Goal: Task Accomplishment & Management: Manage account settings

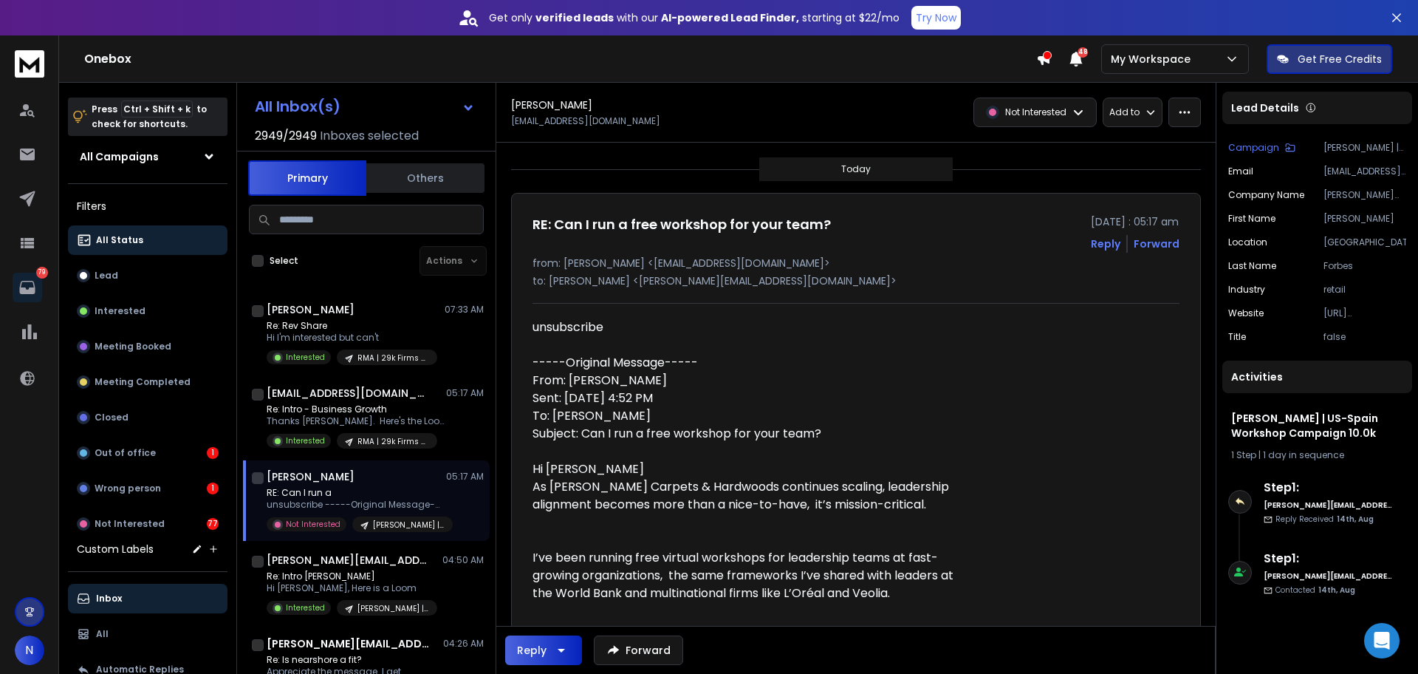
scroll to position [308, 0]
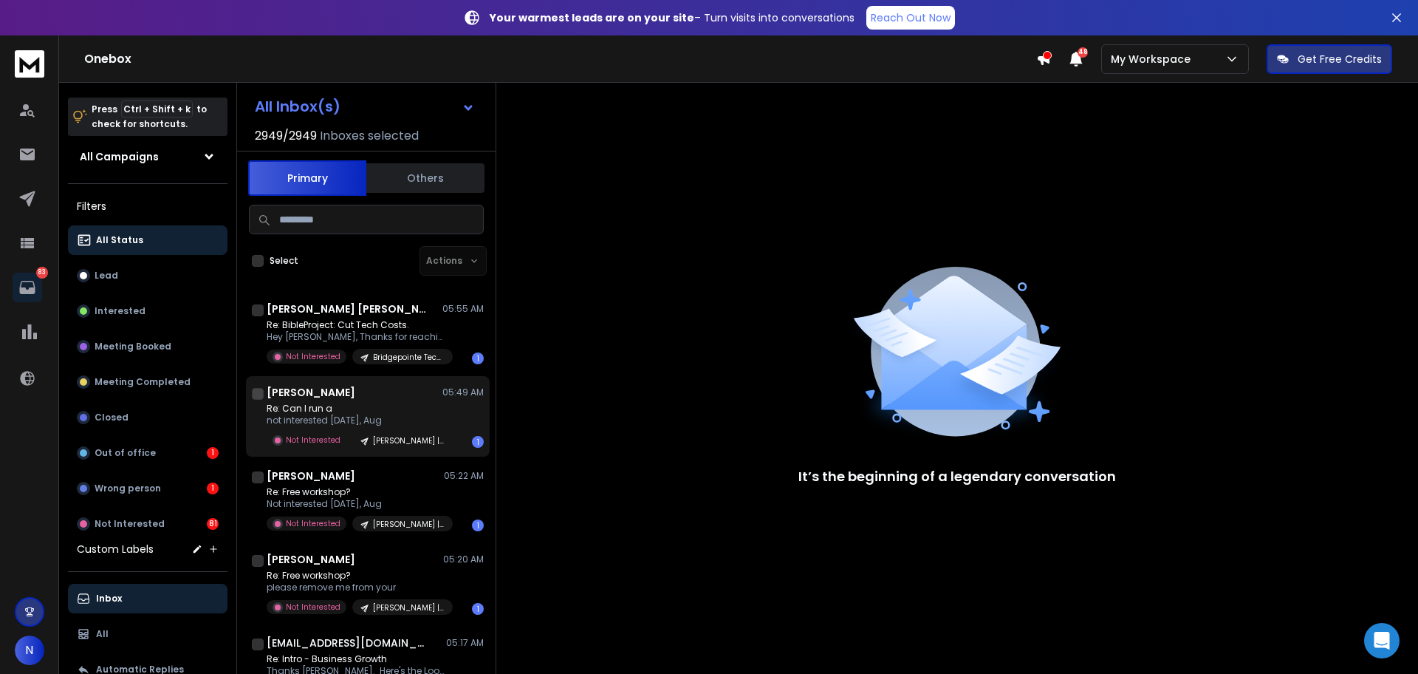
scroll to position [92, 0]
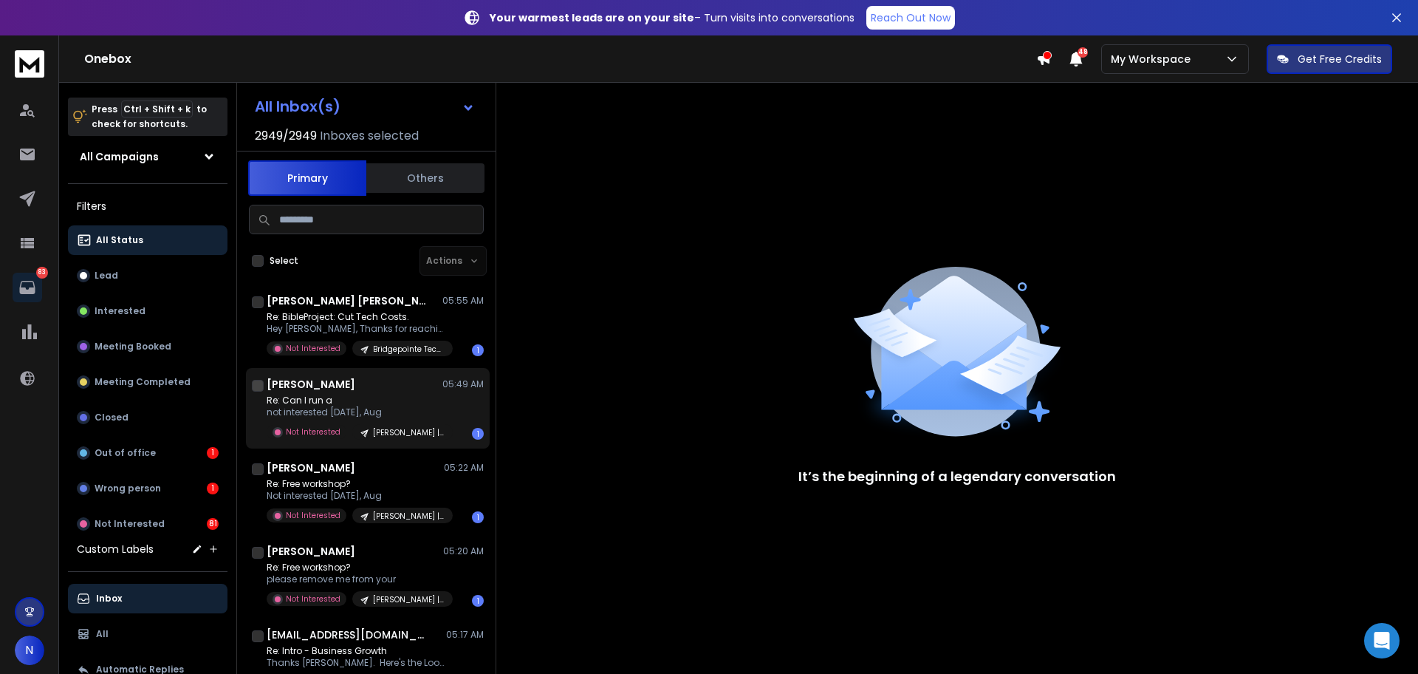
click at [401, 400] on p "Re: Can I run a" at bounding box center [355, 400] width 177 height 12
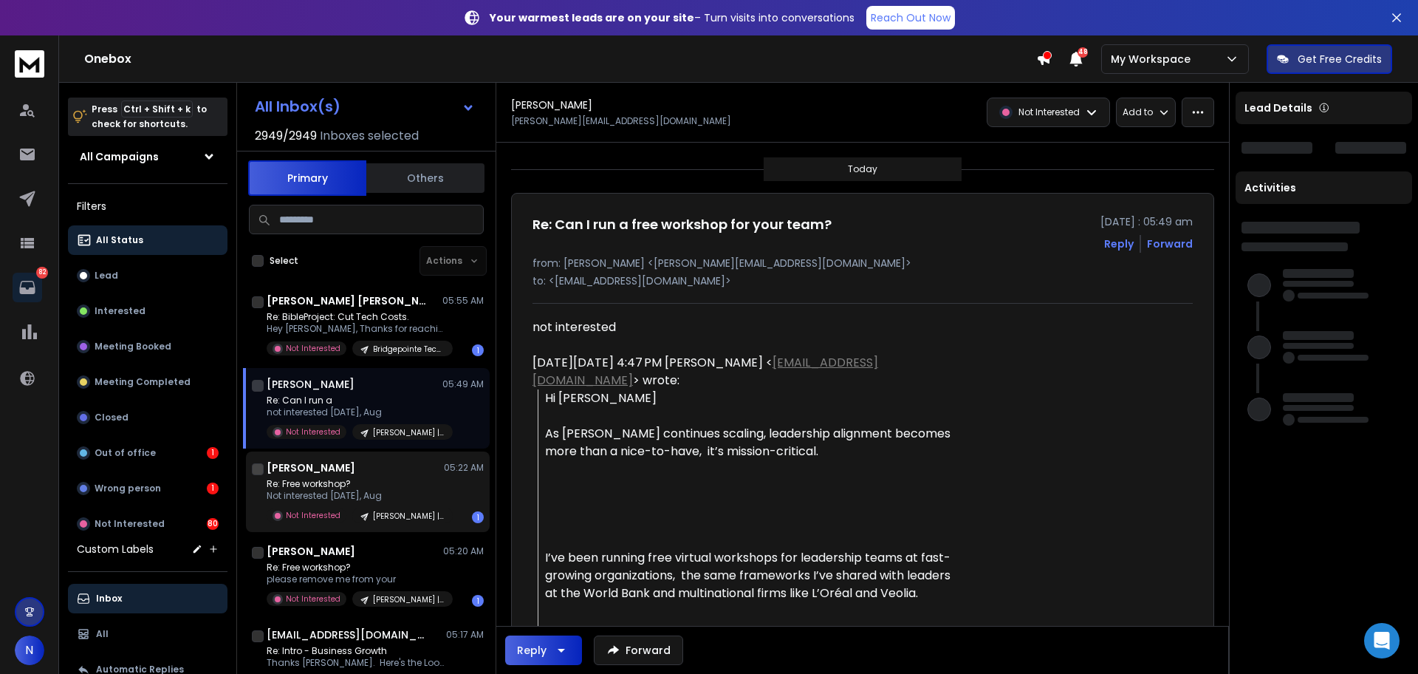
click at [386, 527] on div "Trey Carlstrom 05:22 AM Re: Free workshop? Not interested On Wed, Aug Not Inter…" at bounding box center [368, 491] width 244 height 80
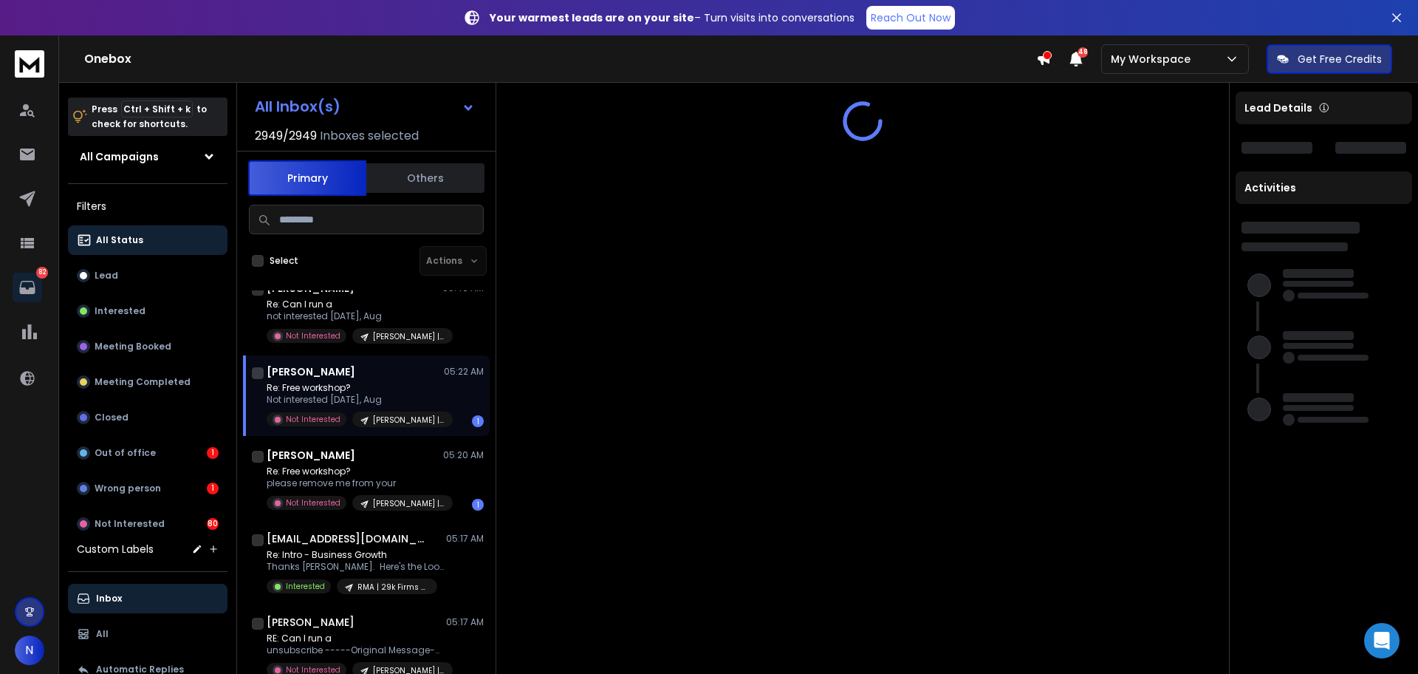
scroll to position [246, 0]
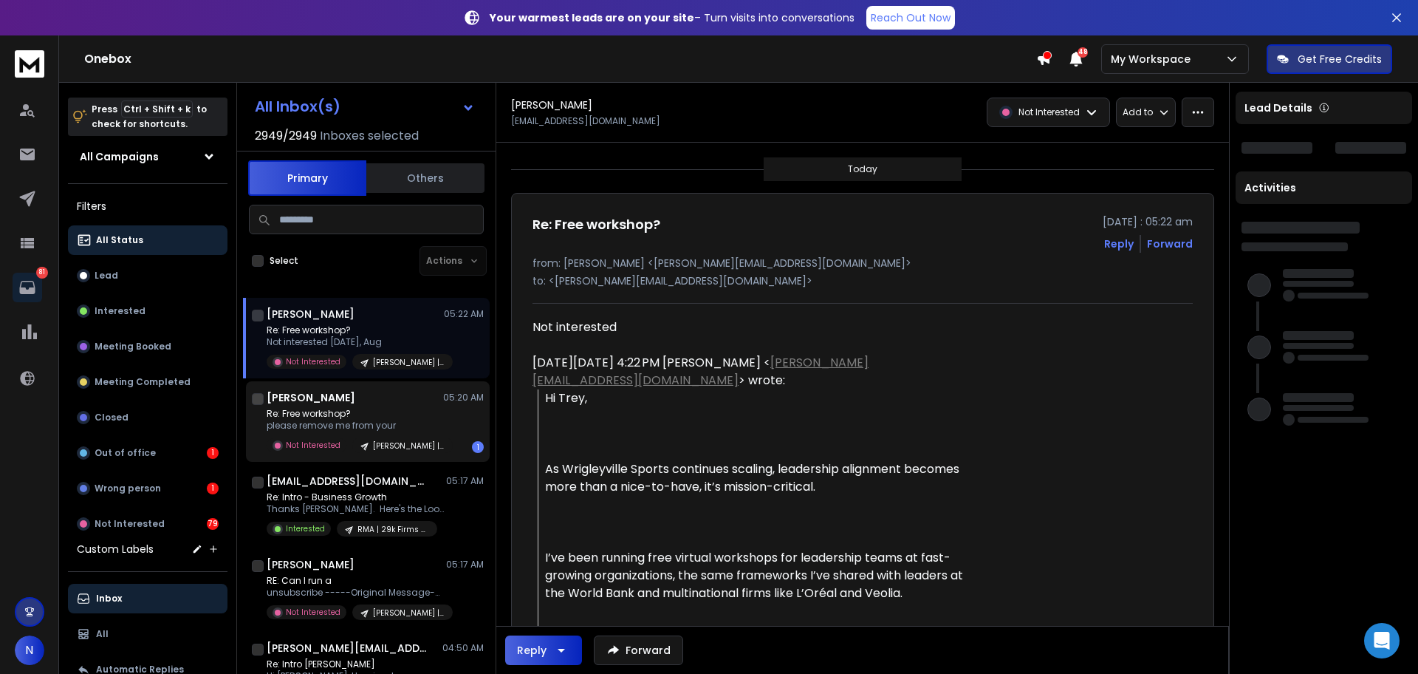
click at [413, 420] on p "please remove me from your" at bounding box center [355, 425] width 177 height 12
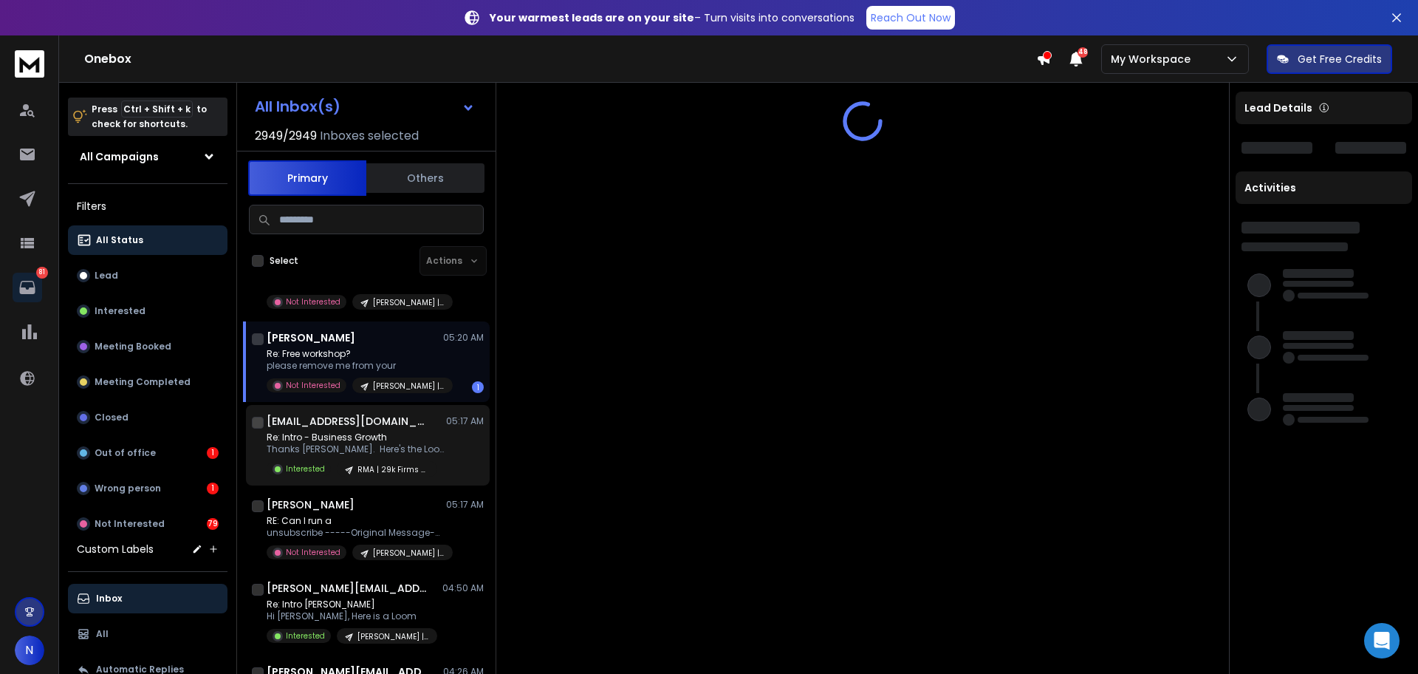
scroll to position [308, 0]
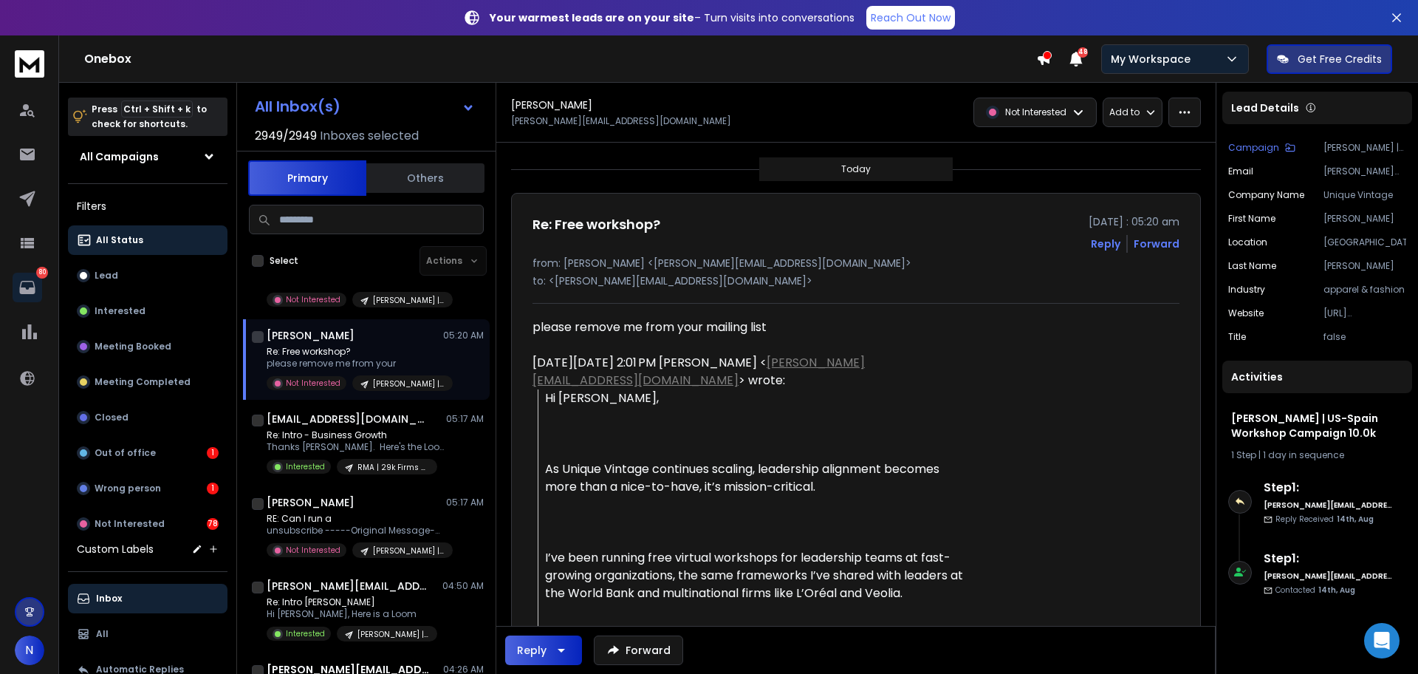
click at [1163, 65] on p "My Workspace" at bounding box center [1154, 59] width 86 height 15
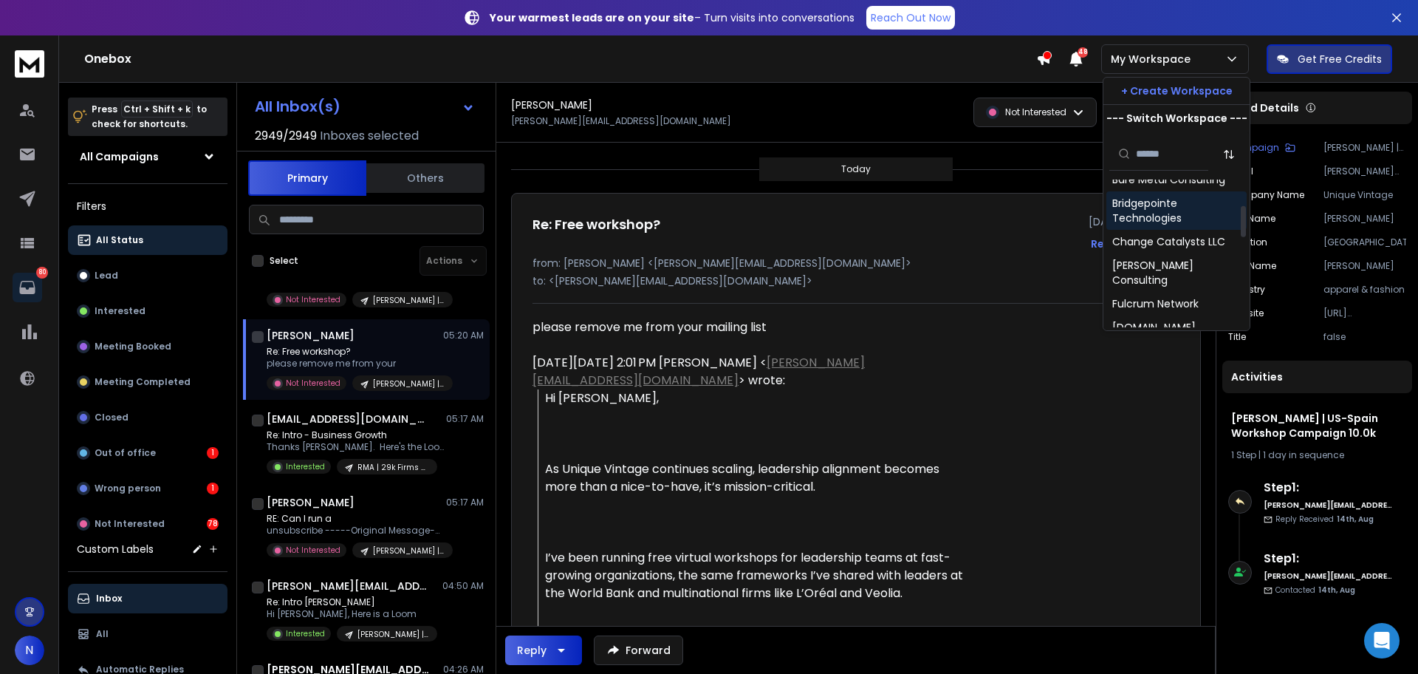
scroll to position [123, 0]
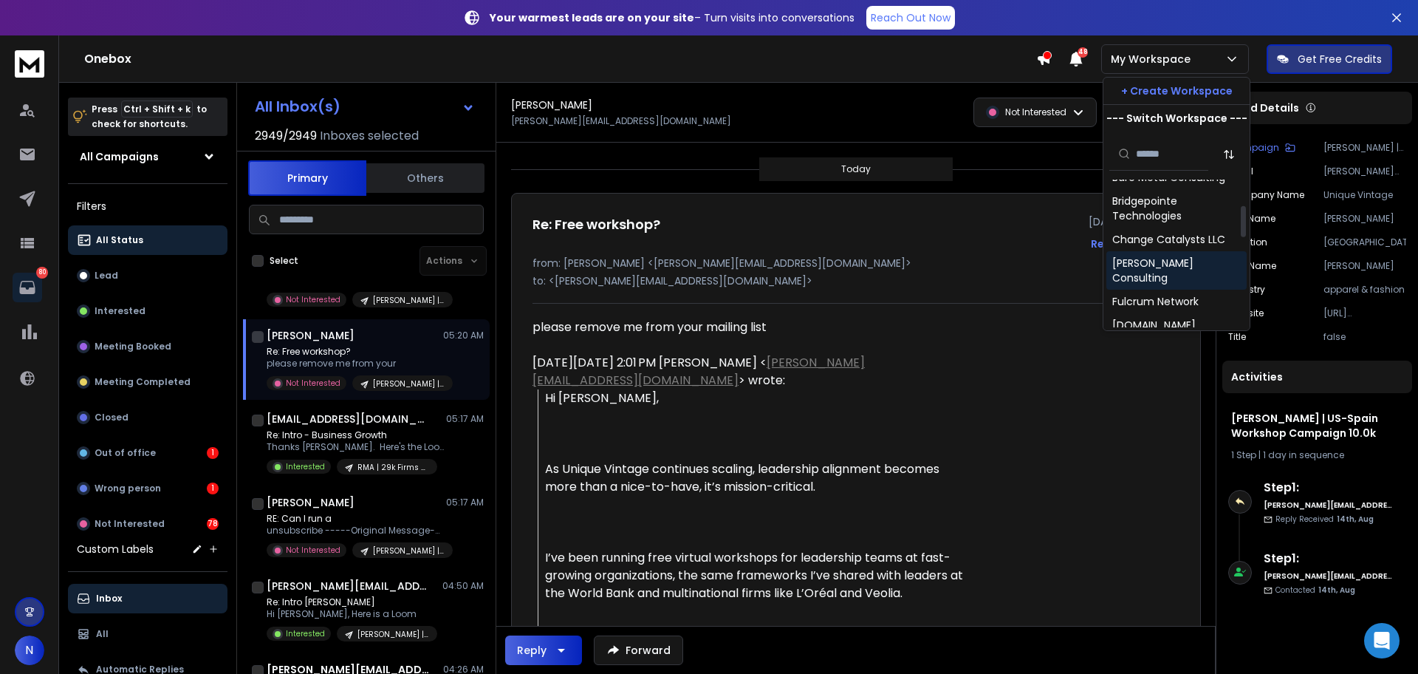
click at [1174, 263] on div "Fernando Rey Consulting" at bounding box center [1176, 271] width 129 height 30
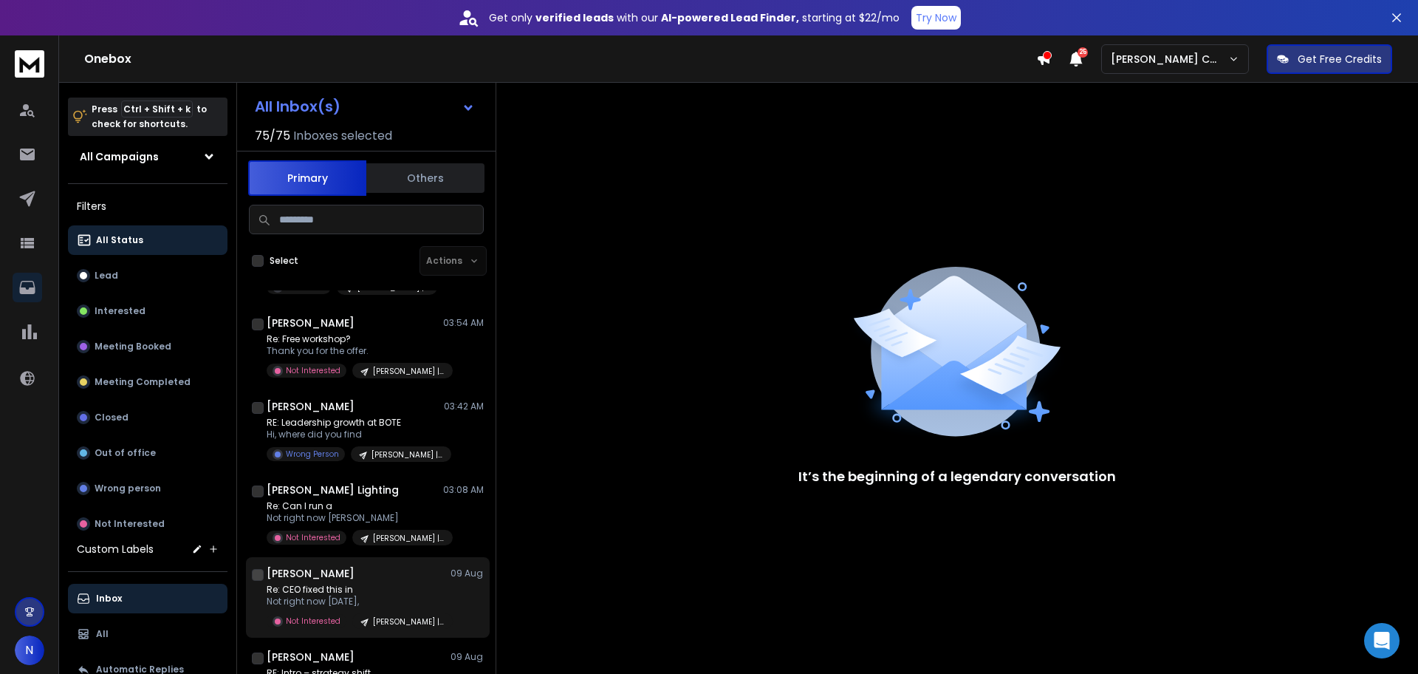
scroll to position [585, 0]
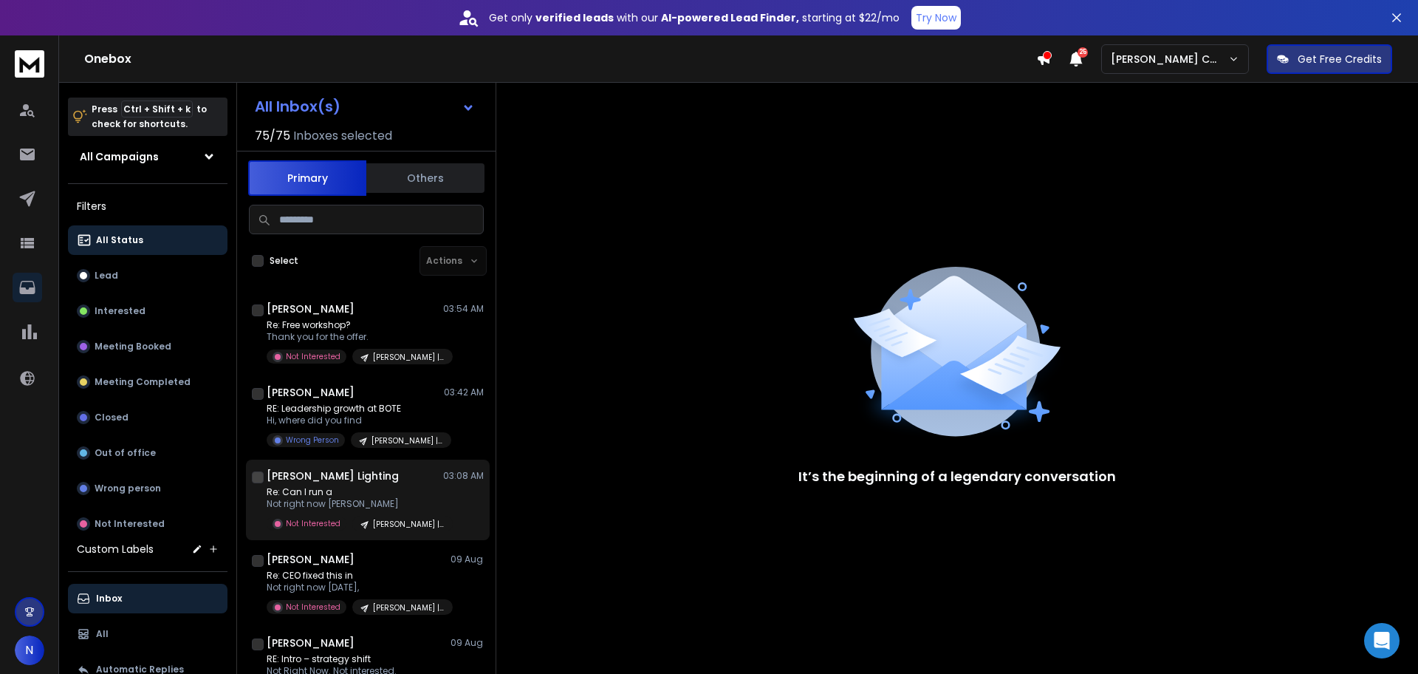
click at [394, 492] on p "Re: Can I run a" at bounding box center [355, 492] width 177 height 12
